Goal: Task Accomplishment & Management: Manage account settings

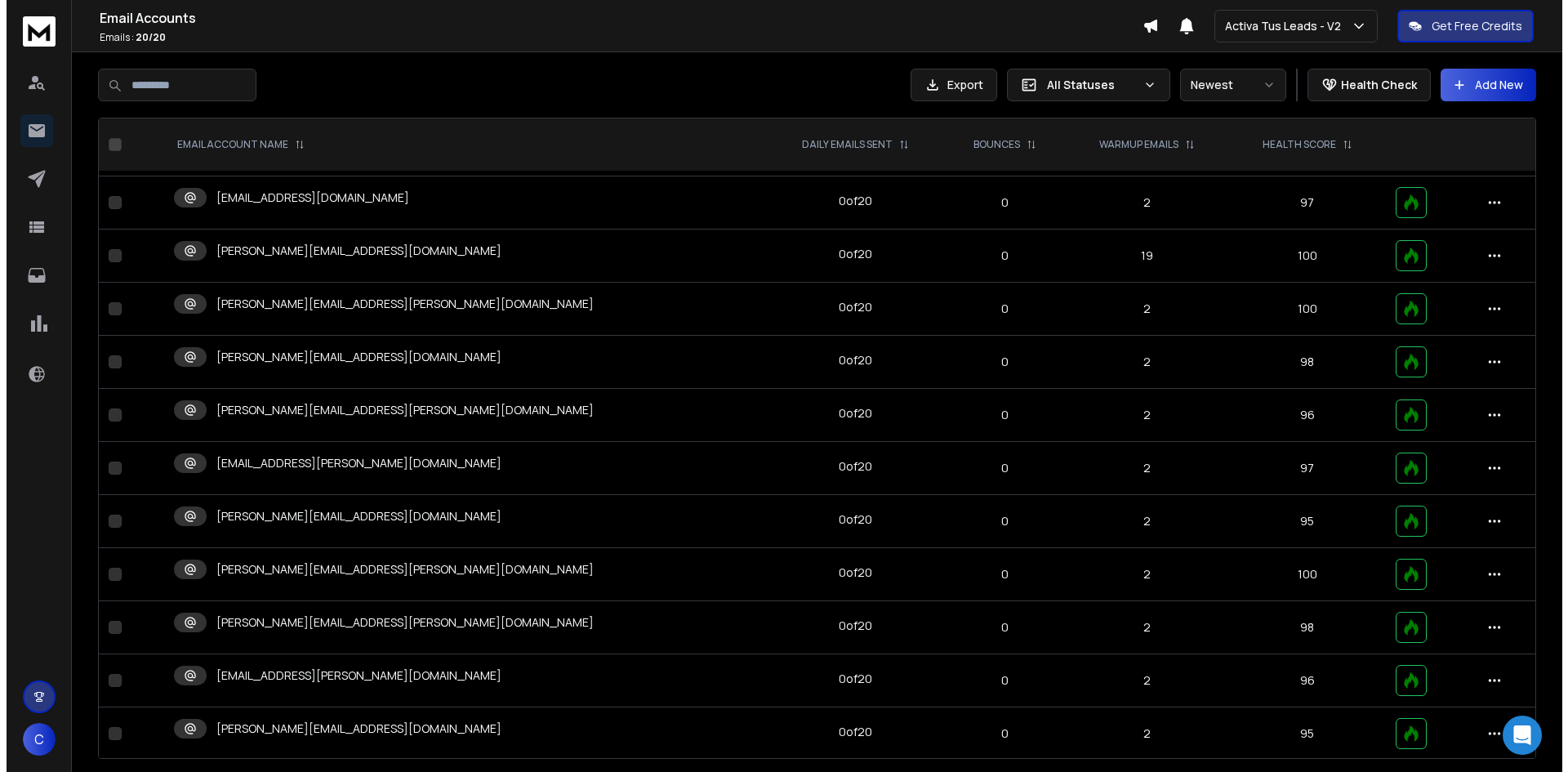
scroll to position [487, 0]
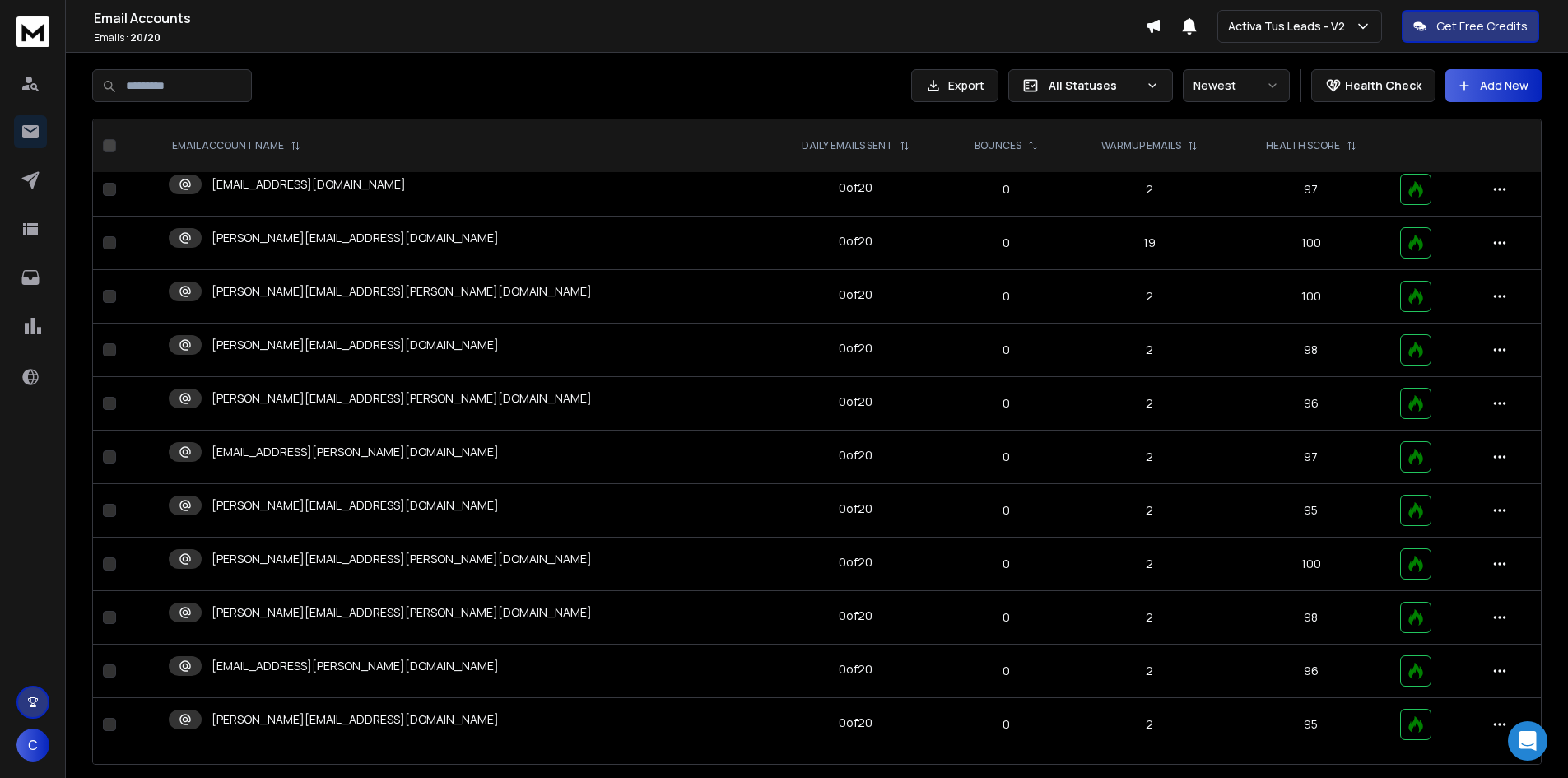
click at [1286, 508] on td "95" at bounding box center [1310, 511] width 158 height 54
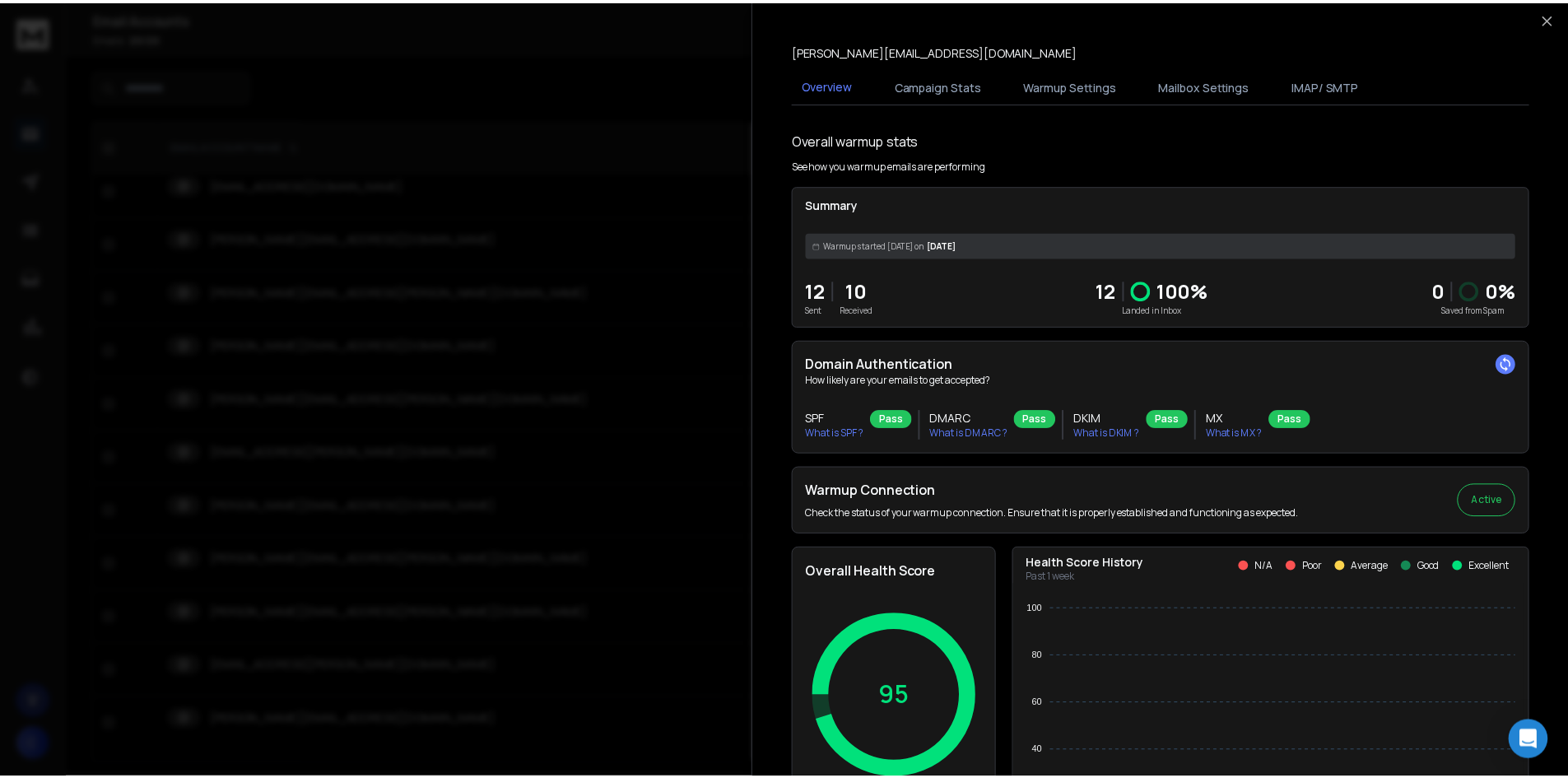
scroll to position [0, 0]
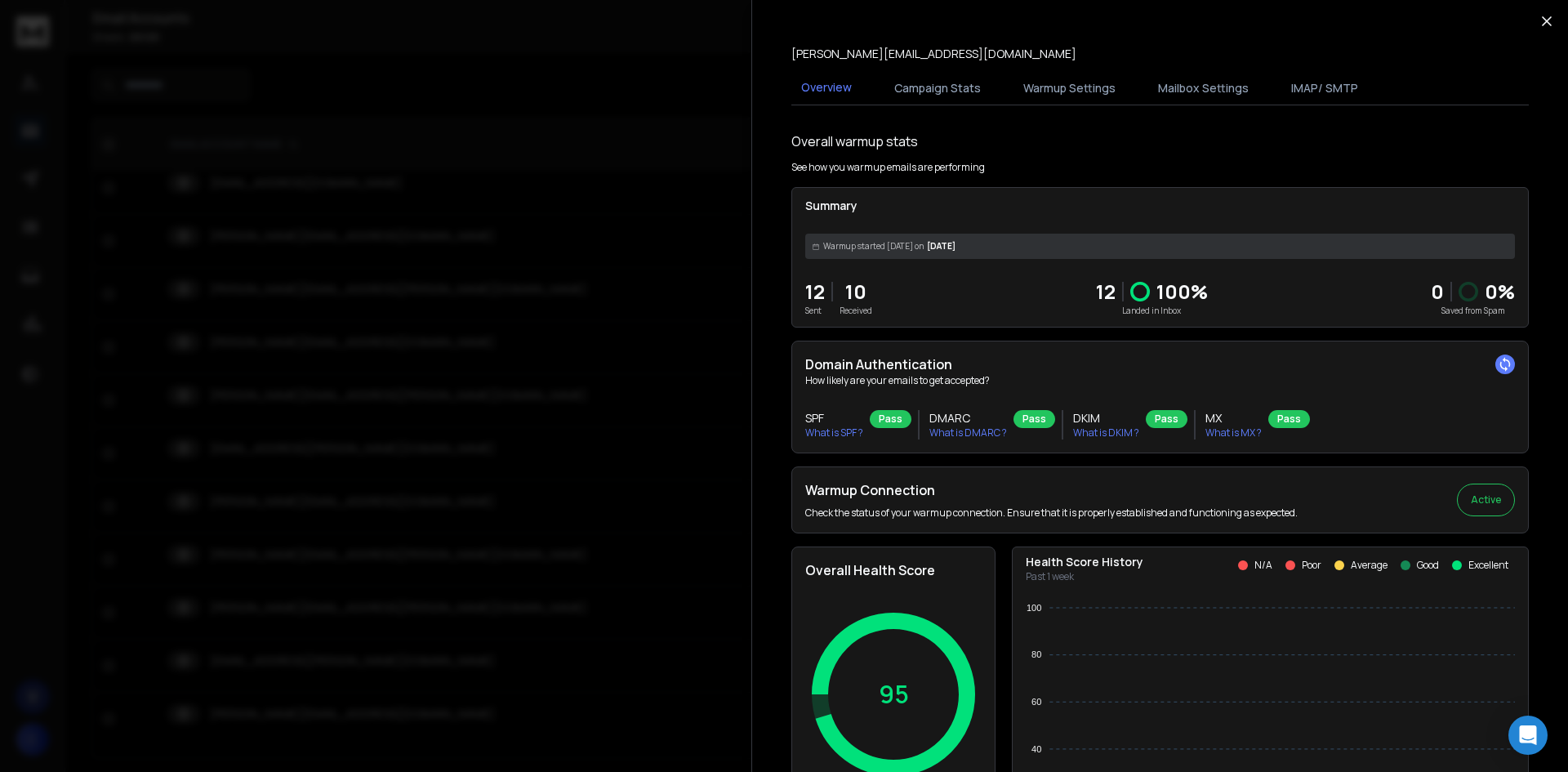
click at [1542, 23] on icon "button" at bounding box center [1546, 21] width 9 height 9
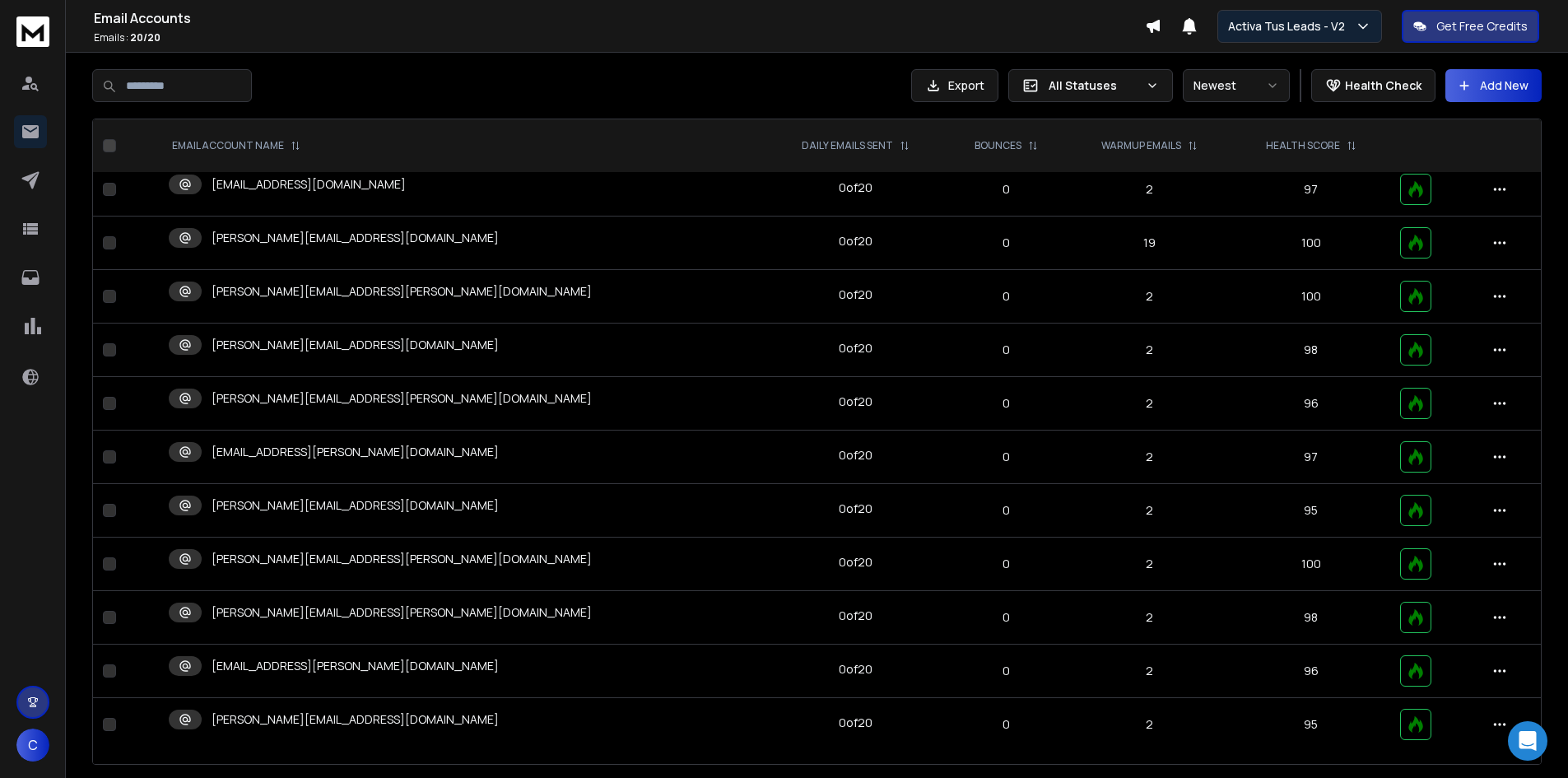
click at [1327, 32] on p "Activa Tus Leads - V2" at bounding box center [1289, 26] width 123 height 16
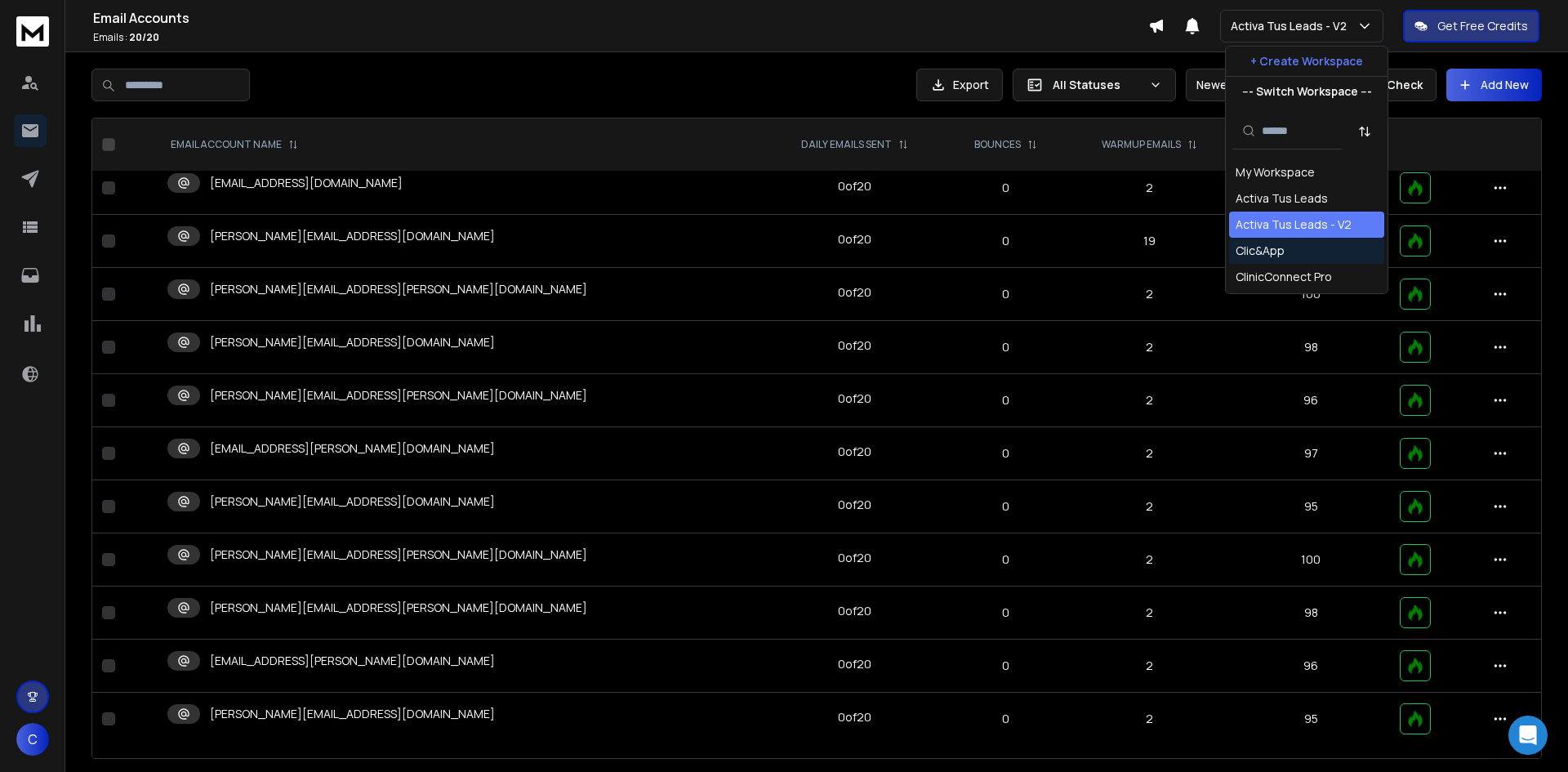
click at [1300, 255] on div "Clic&App" at bounding box center [1306, 251] width 155 height 27
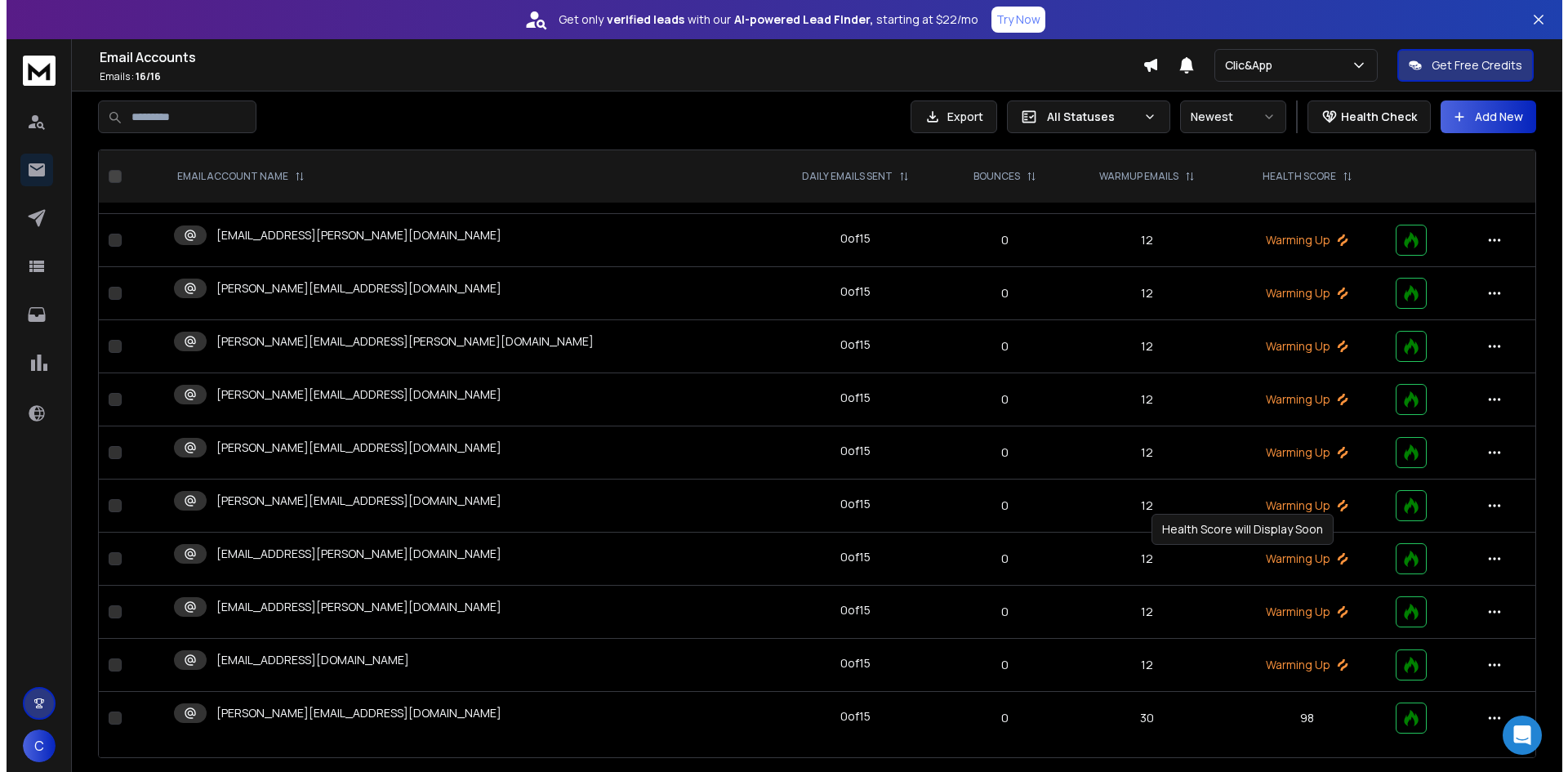
scroll to position [9, 0]
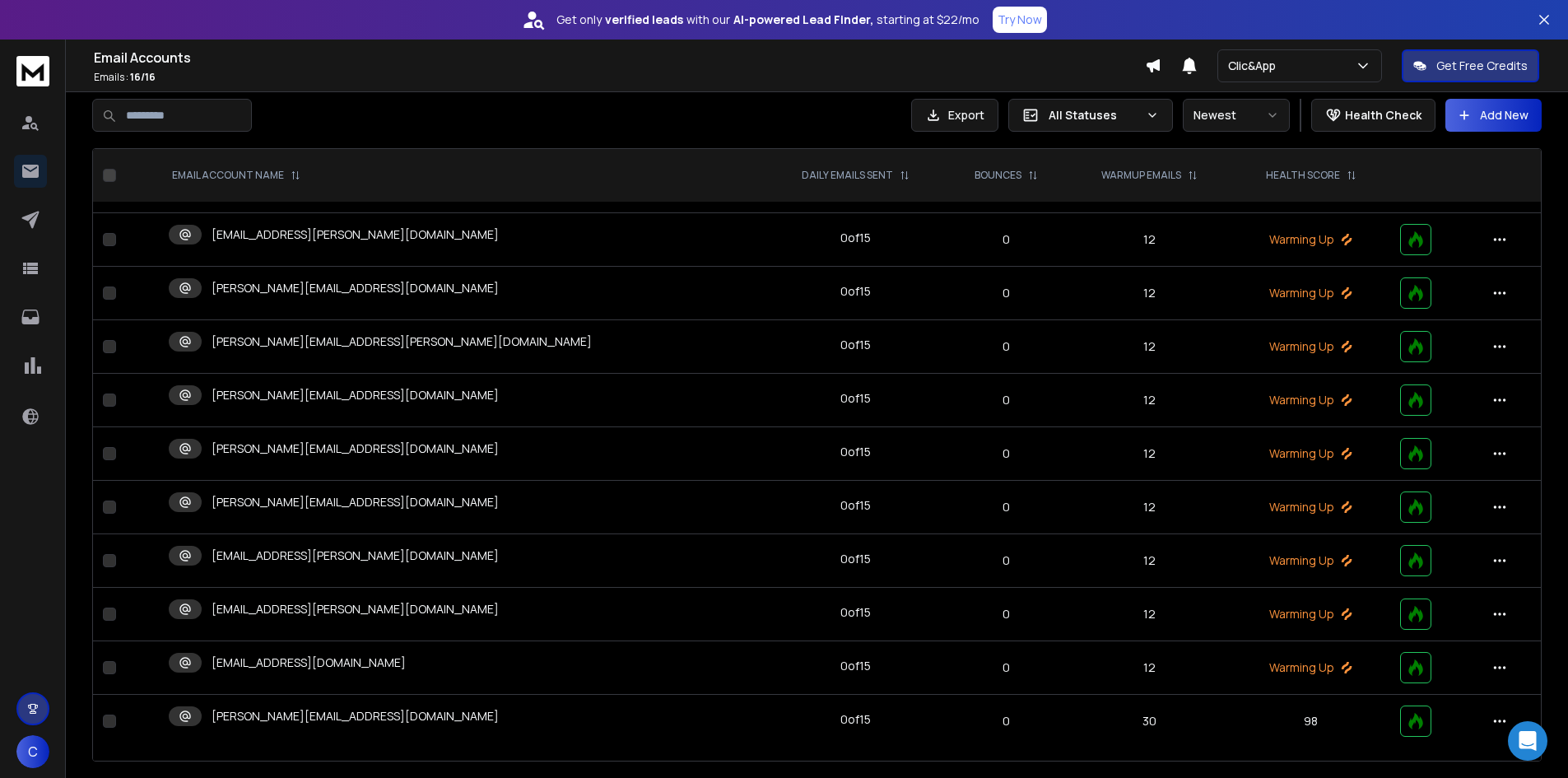
click at [1468, 717] on button at bounding box center [1499, 721] width 62 height 28
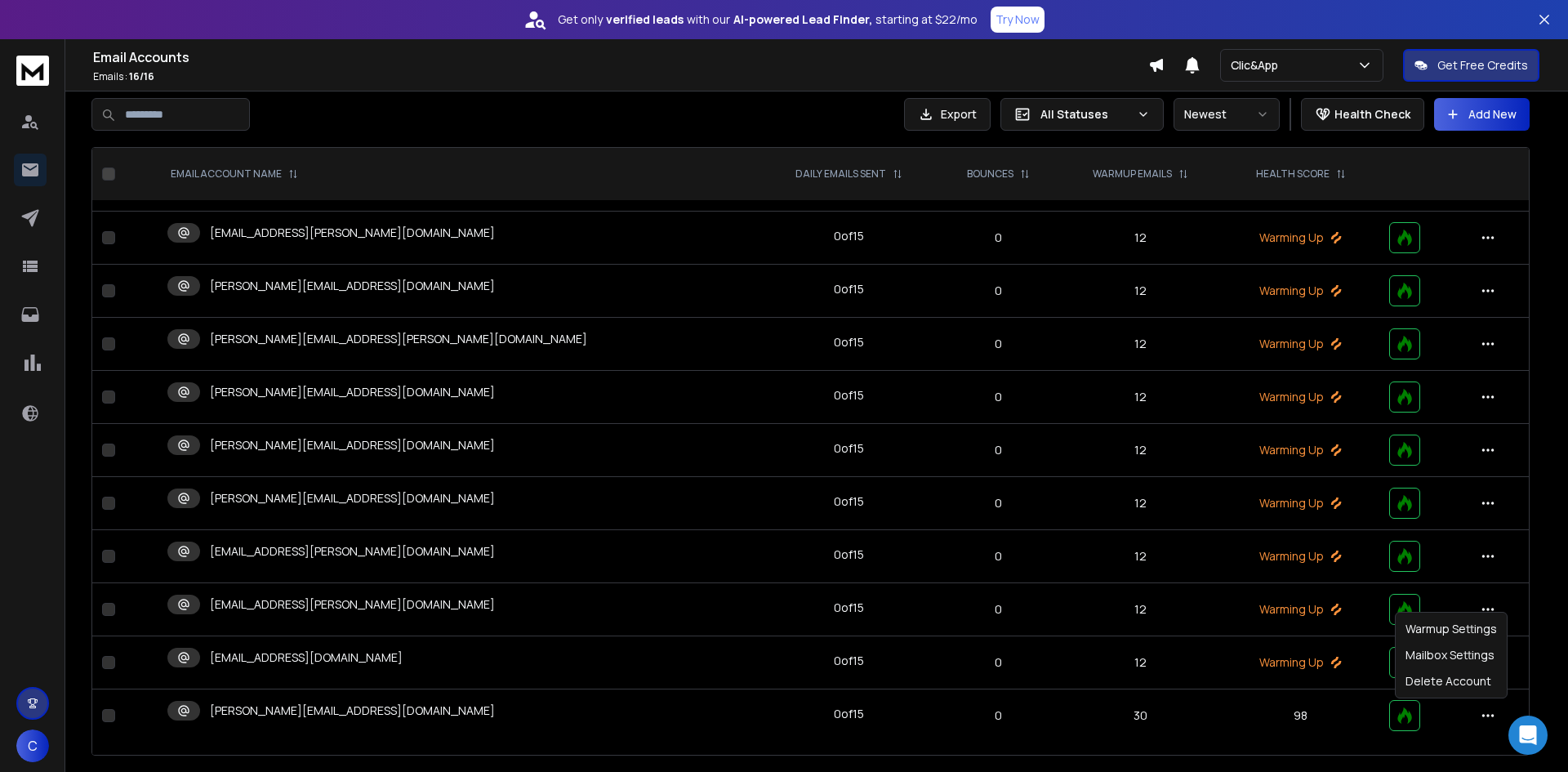
click at [1239, 714] on td "98" at bounding box center [1300, 716] width 157 height 53
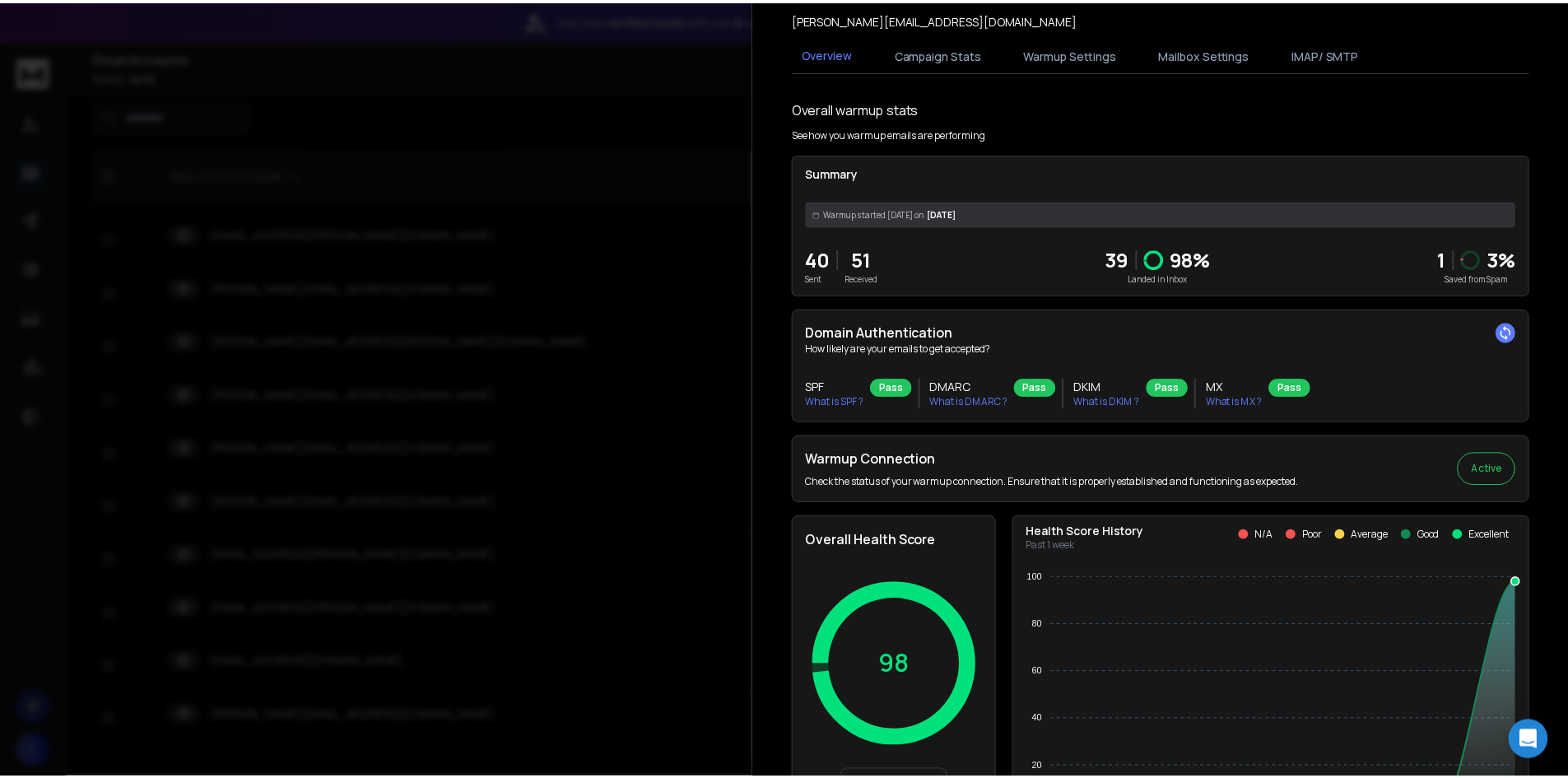
scroll to position [0, 0]
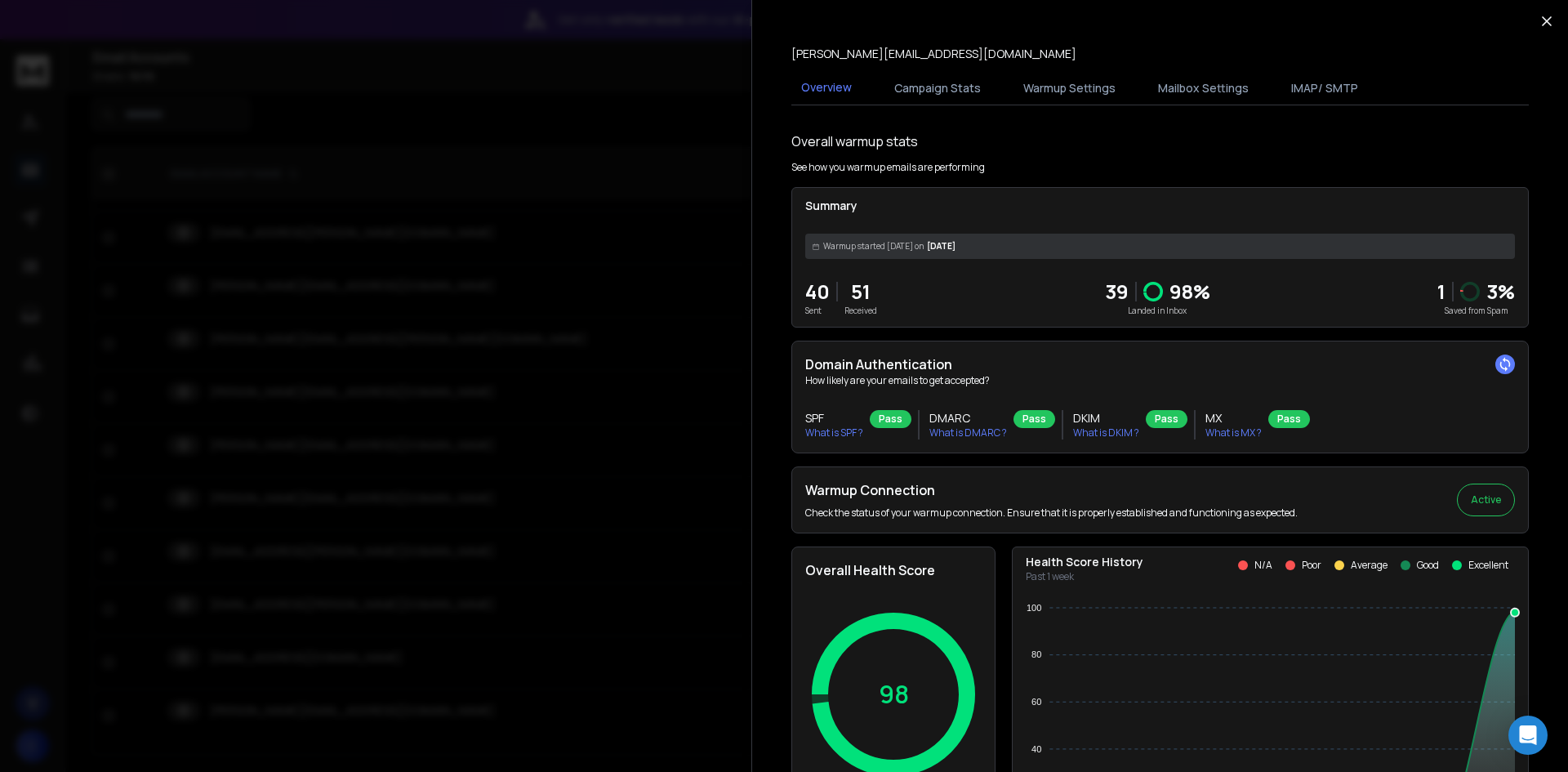
click at [1539, 21] on icon "button" at bounding box center [1546, 21] width 16 height 16
